Goal: Check status: Check status

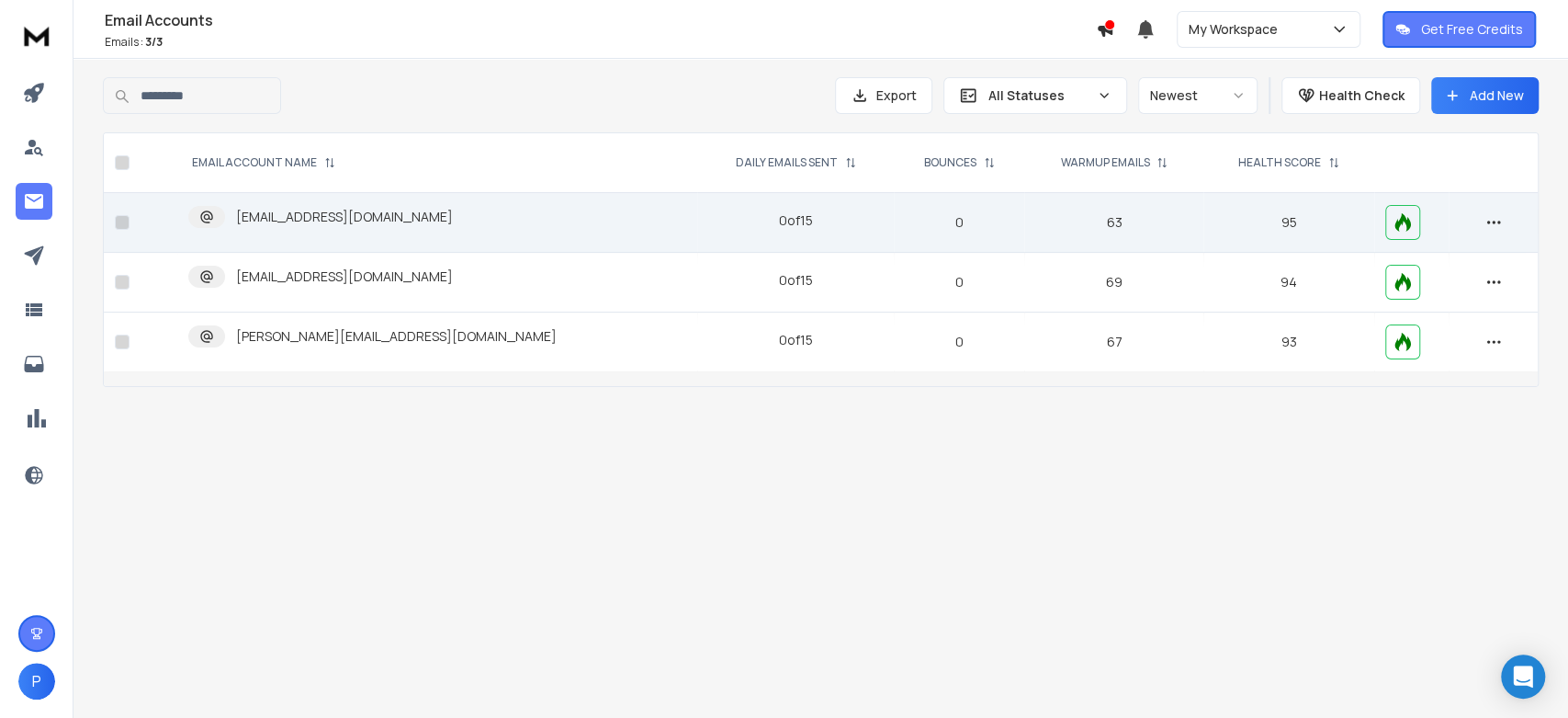
click at [1260, 212] on td "95" at bounding box center [1288, 222] width 171 height 60
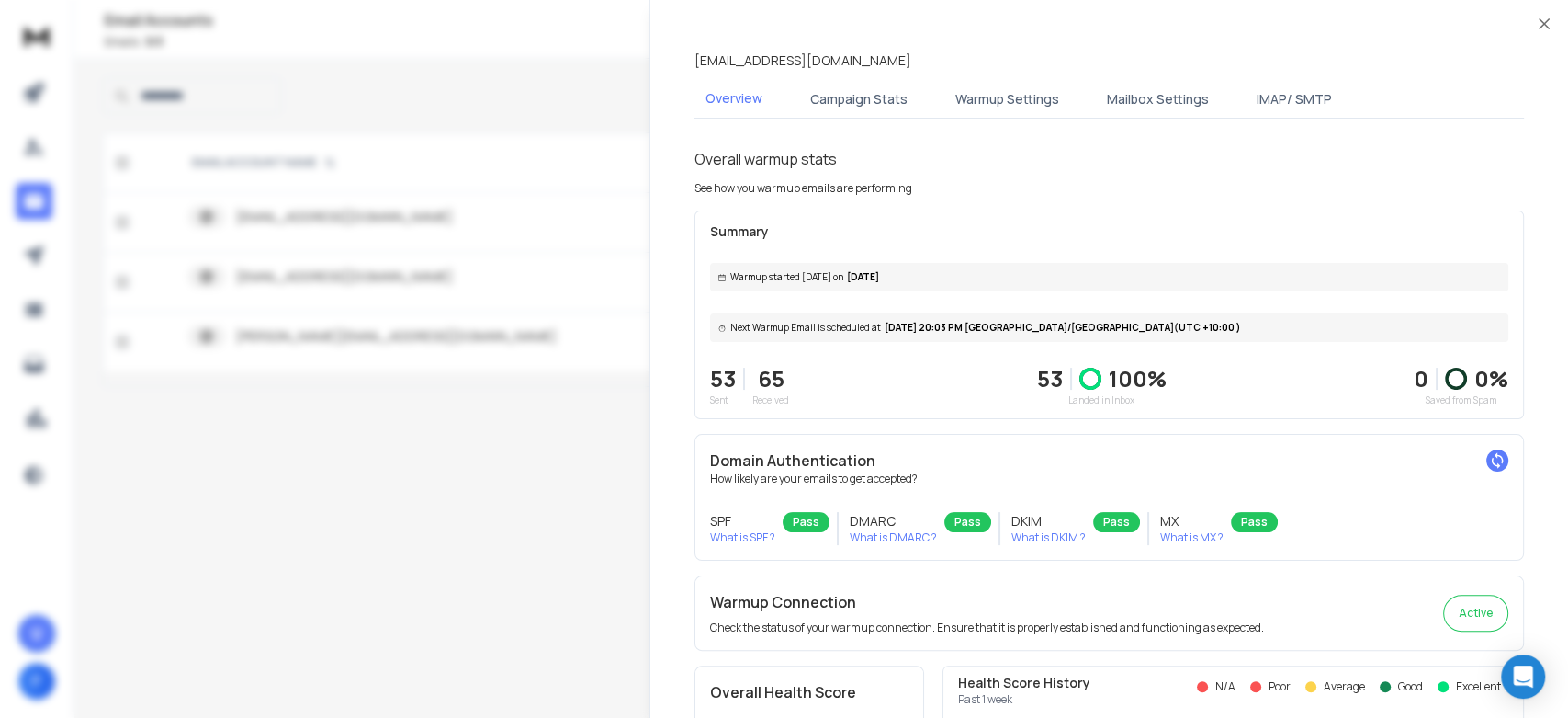
click at [1539, 12] on div "Multi Select Table Sheet justinbarker@qandkfinance.com Overview Campaign Stats …" at bounding box center [1108, 359] width 918 height 718
click at [1540, 25] on icon "button" at bounding box center [1543, 24] width 9 height 9
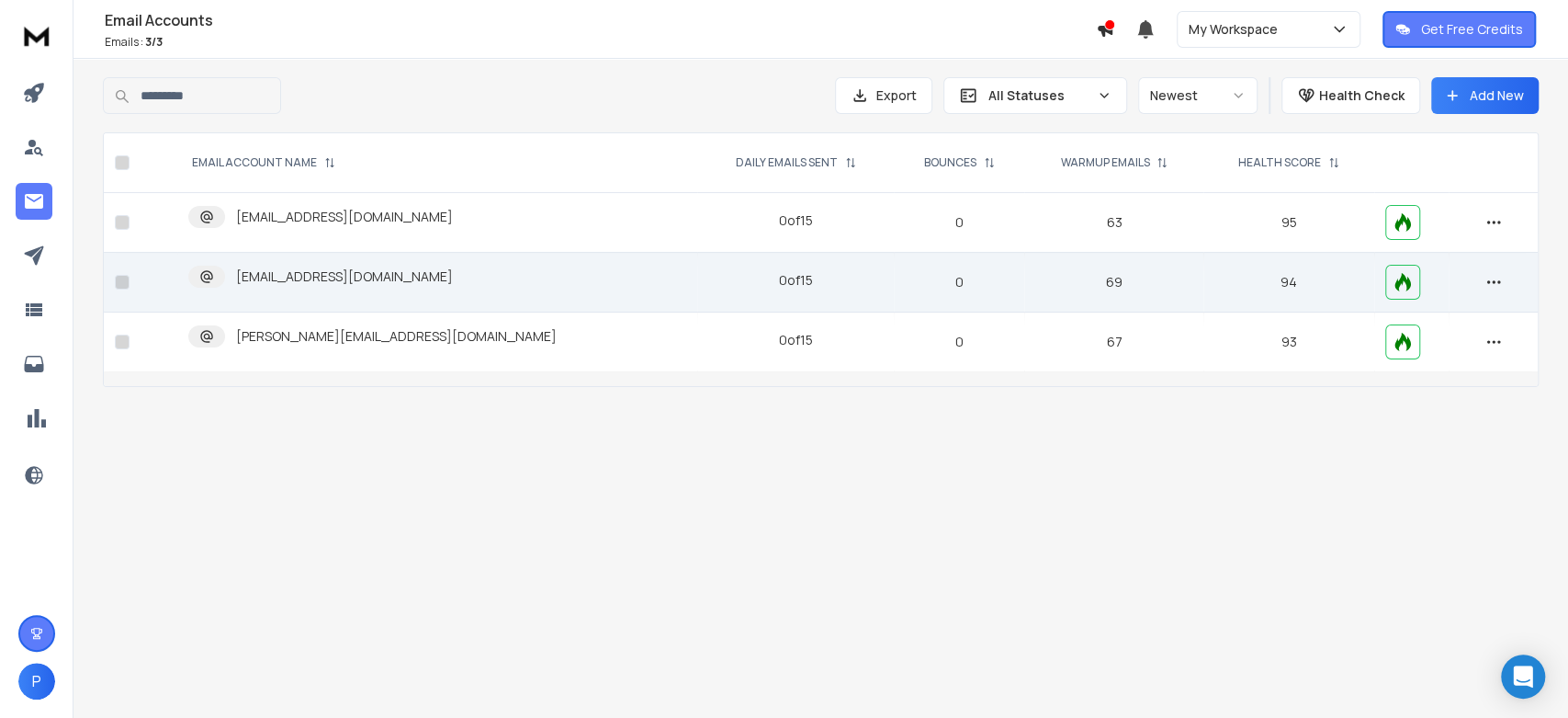
click at [1249, 281] on td "94" at bounding box center [1288, 282] width 171 height 60
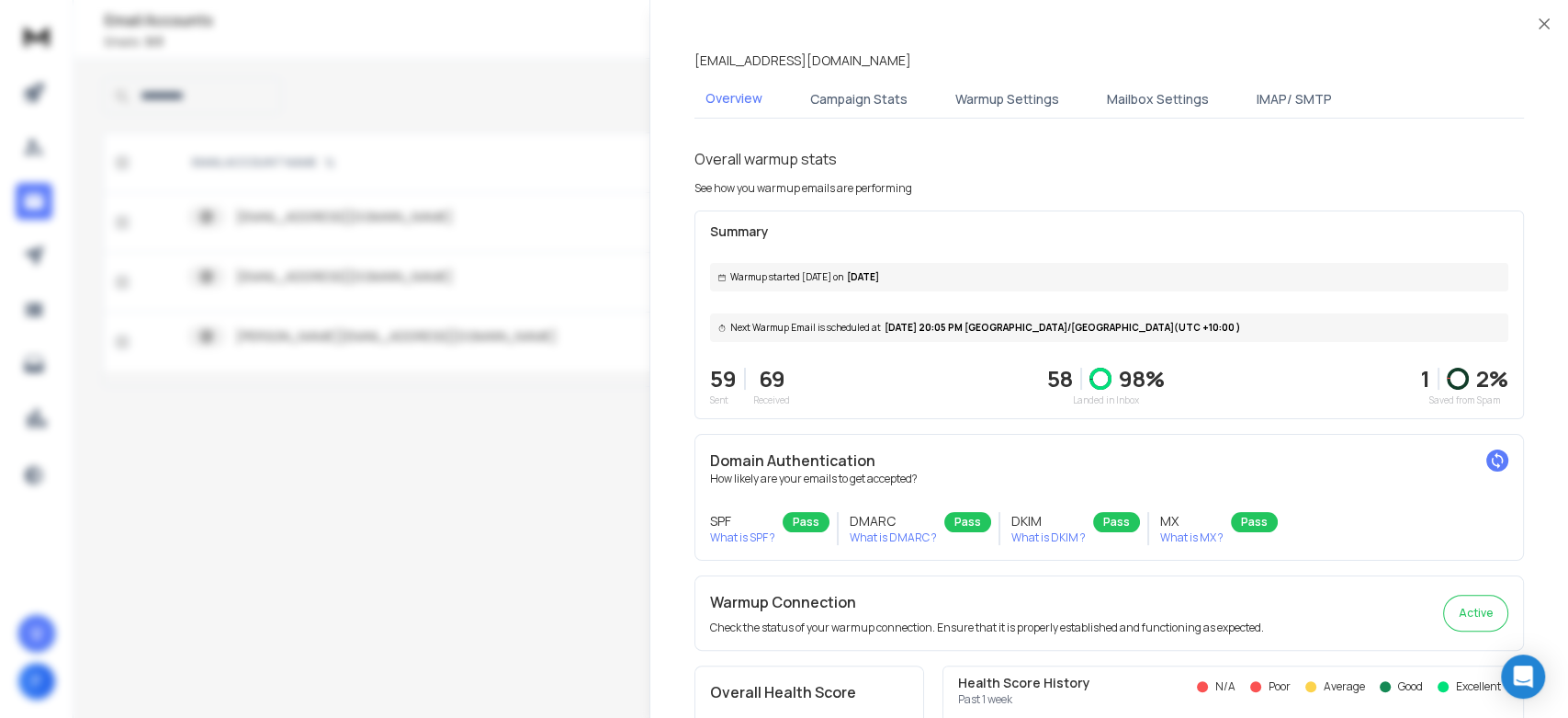
click at [1548, 28] on div "Multi Select Table Sheet kenwatson@qandkfinance.com Overview Campaign Stats War…" at bounding box center [1108, 359] width 918 height 718
click at [1539, 28] on icon "button" at bounding box center [1543, 24] width 19 height 19
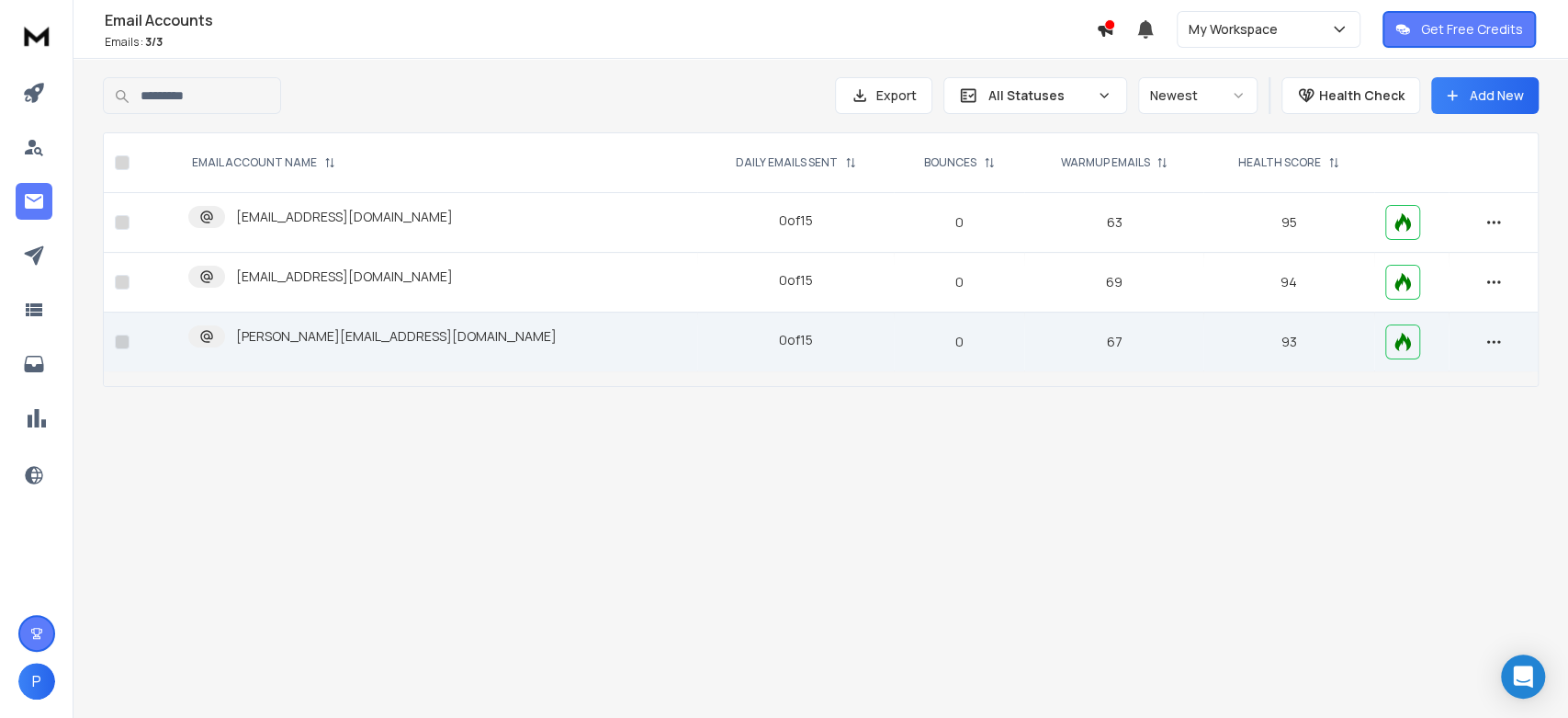
click at [1257, 333] on td "93" at bounding box center [1288, 342] width 171 height 60
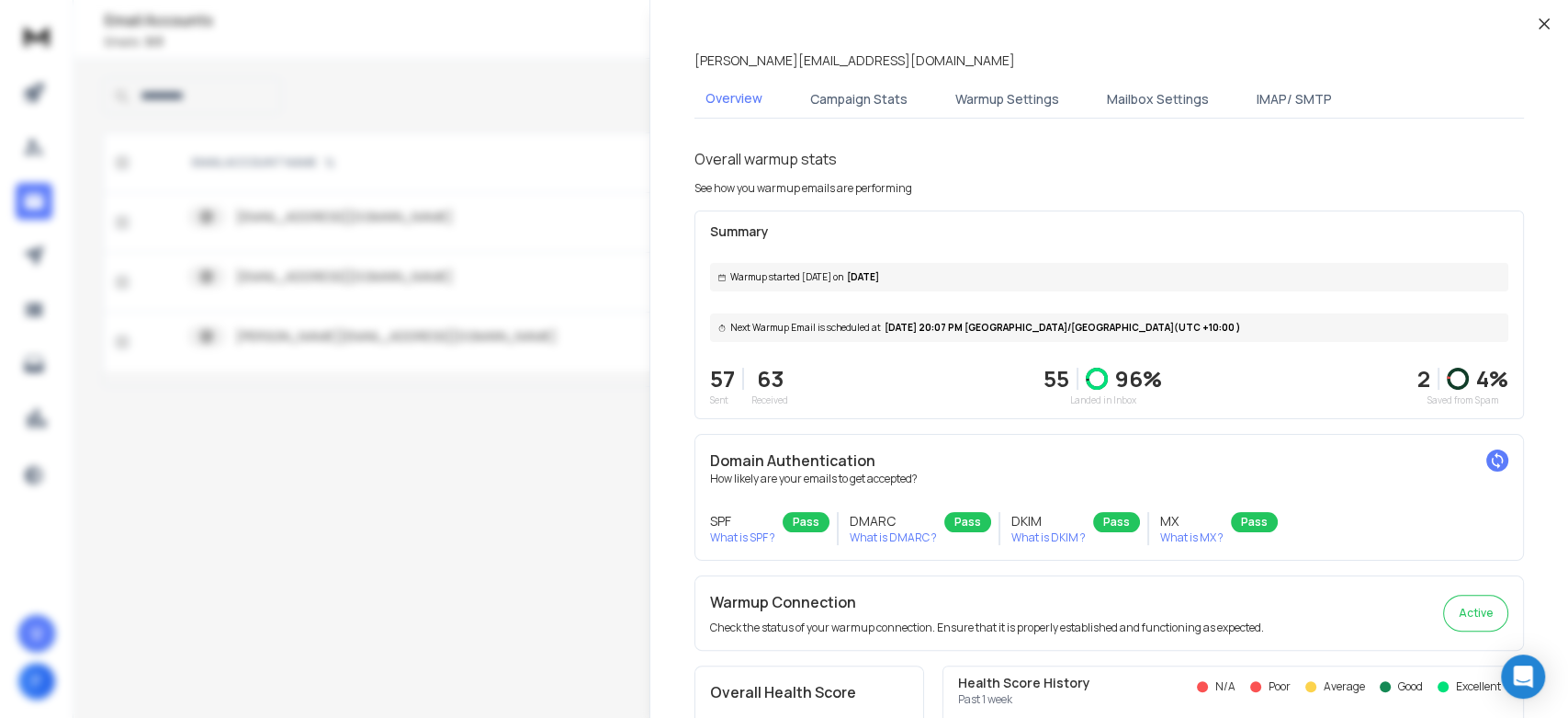
click at [1544, 28] on icon "button" at bounding box center [1543, 24] width 19 height 19
